Goal: Task Accomplishment & Management: Use online tool/utility

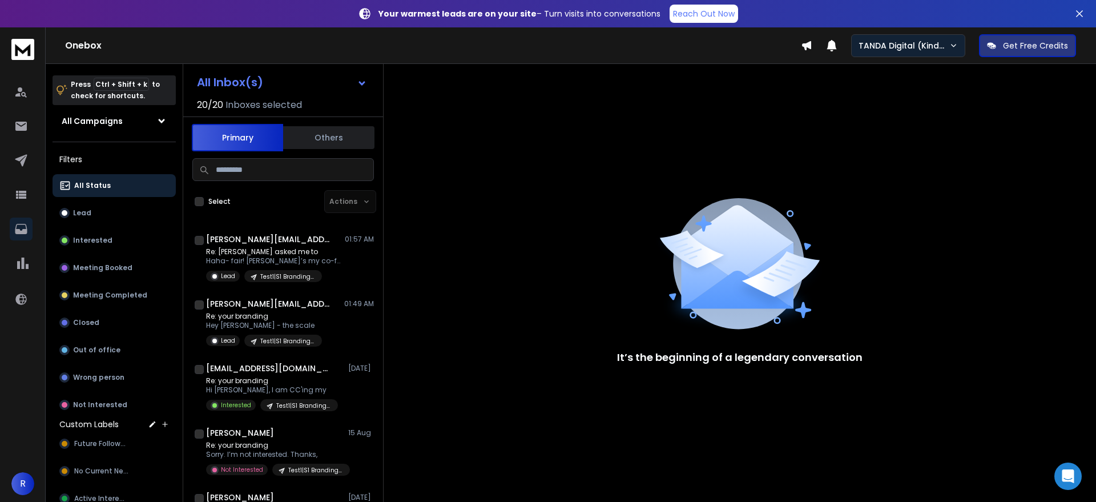
click at [915, 46] on p "TANDA Digital (Kind Studio)" at bounding box center [904, 45] width 91 height 11
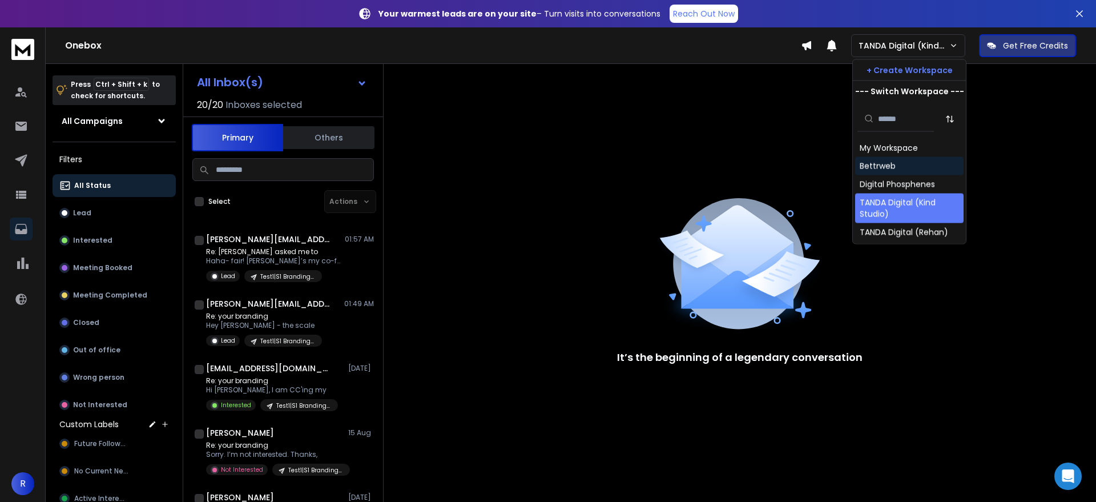
click at [902, 159] on div "Bettrweb" at bounding box center [909, 166] width 108 height 18
